Goal: Task Accomplishment & Management: Manage account settings

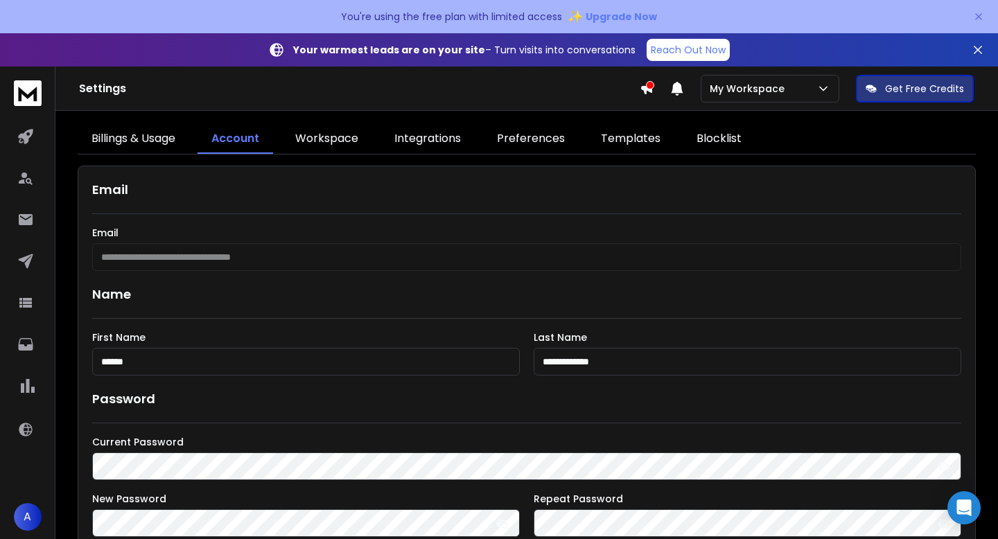
click at [33, 92] on img at bounding box center [28, 93] width 28 height 26
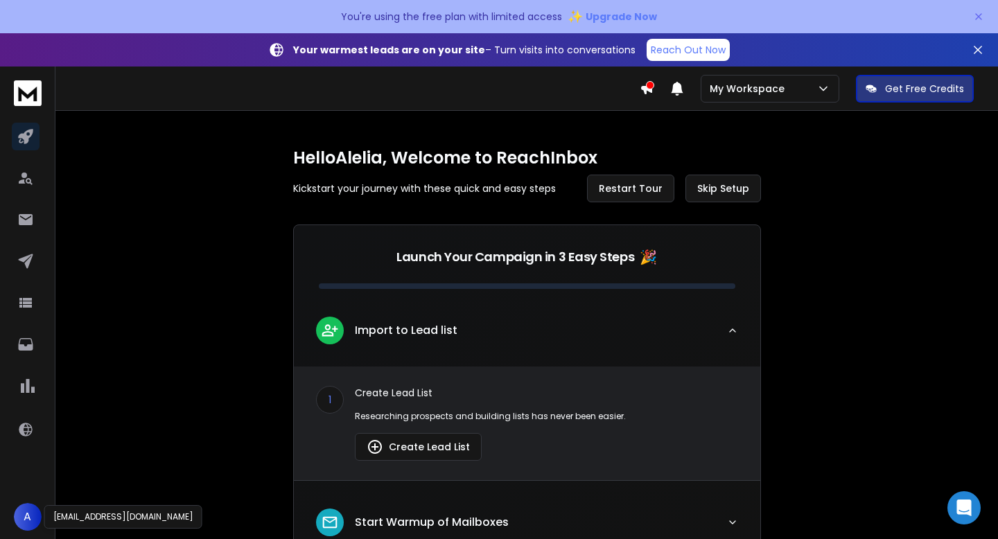
click at [35, 515] on span "A" at bounding box center [28, 517] width 28 height 28
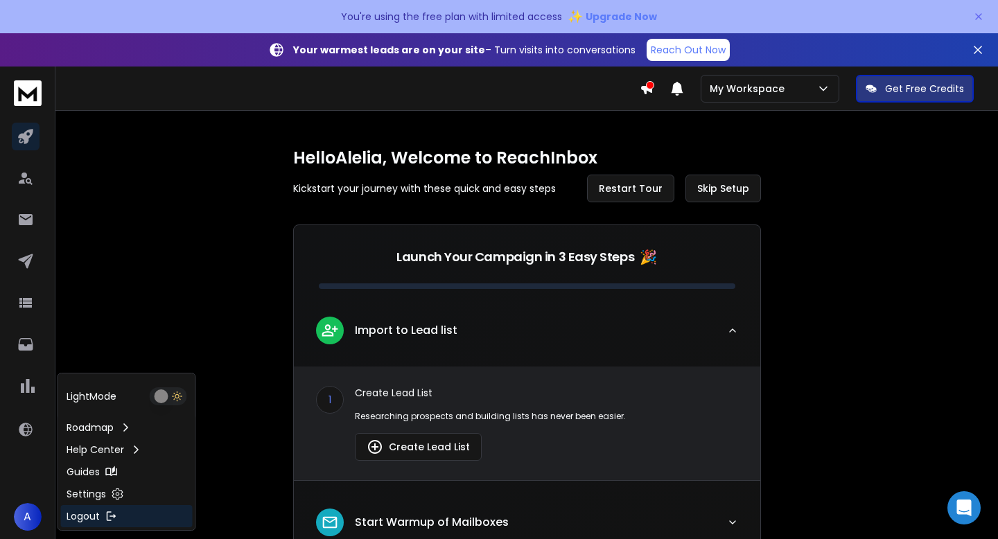
click at [85, 515] on p "Logout" at bounding box center [83, 517] width 33 height 14
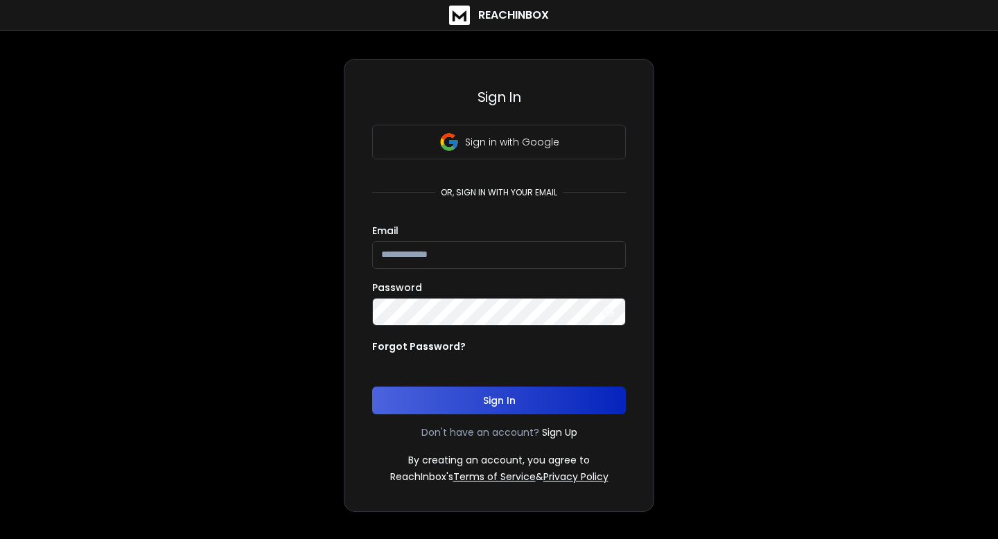
type input "**********"
